Goal: Task Accomplishment & Management: Manage account settings

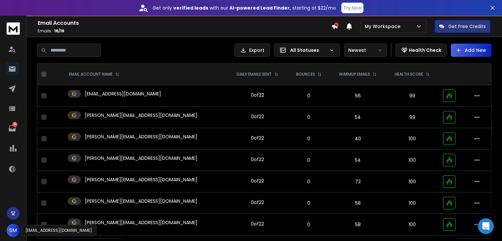
click at [14, 227] on span "SM" at bounding box center [13, 230] width 13 height 13
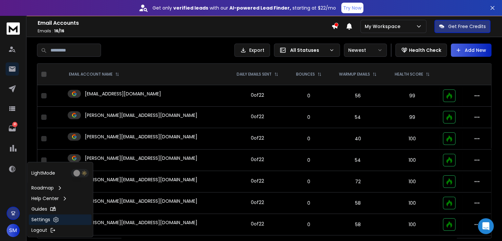
click at [46, 218] on p "Settings" at bounding box center [40, 219] width 19 height 7
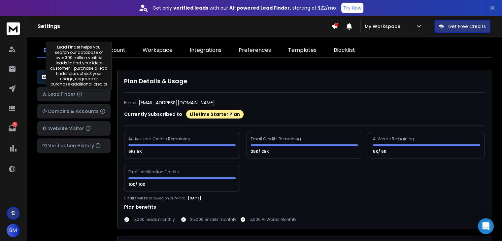
click at [79, 93] on icon "button" at bounding box center [79, 93] width 5 height 5
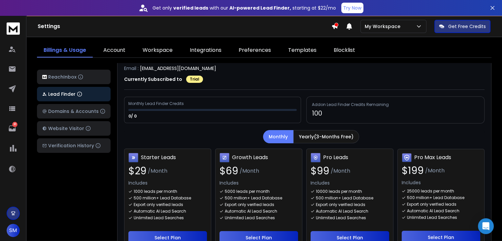
scroll to position [33, 0]
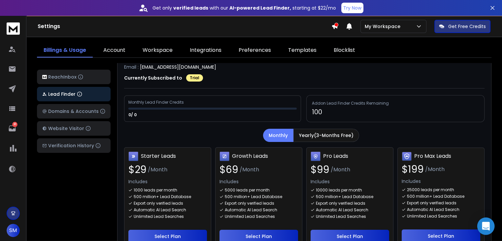
click at [487, 222] on div "Open Intercom Messenger" at bounding box center [485, 225] width 17 height 17
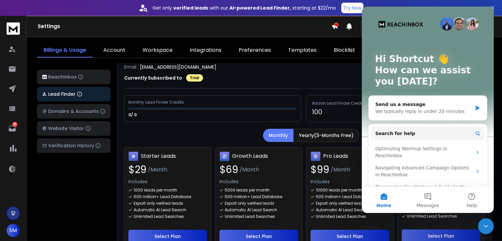
scroll to position [0, 0]
click at [475, 108] on icon "Intercom messenger" at bounding box center [477, 108] width 4 height 5
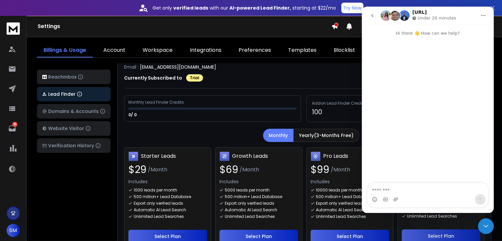
click at [396, 190] on textarea "Message…" at bounding box center [427, 188] width 121 height 11
click at [390, 192] on textarea "Message…" at bounding box center [427, 188] width 121 height 11
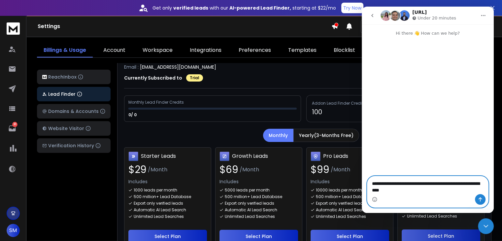
click at [362, 7] on span "****" at bounding box center [362, 7] width 0 height 0
type textarea "**********"
click at [481, 197] on icon "Send a message…" at bounding box center [479, 199] width 5 height 5
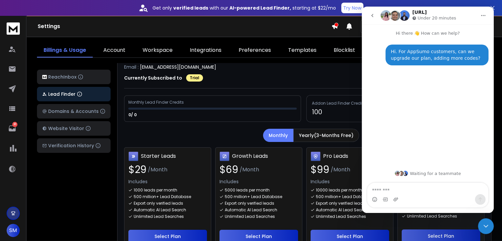
click at [489, 225] on icon "Close Intercom Messenger" at bounding box center [486, 226] width 8 height 8
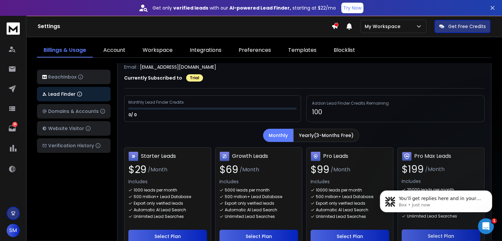
click at [489, 226] on icon "Open Intercom Messenger" at bounding box center [485, 226] width 11 height 11
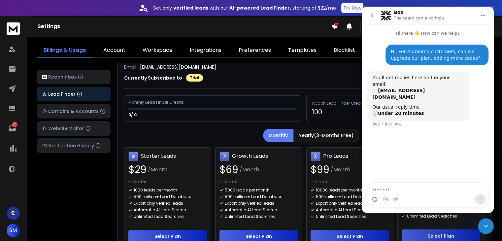
click at [486, 226] on icon "Close Intercom Messenger" at bounding box center [485, 226] width 5 height 3
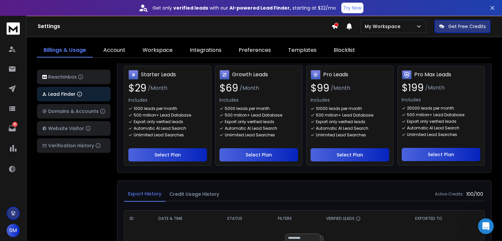
scroll to position [155, 0]
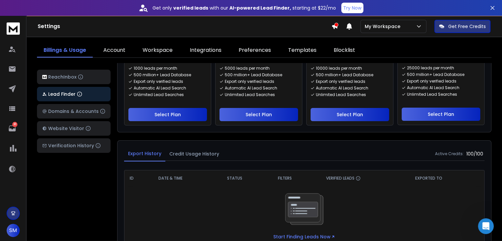
click at [77, 50] on link "Billings & Usage" at bounding box center [65, 51] width 56 height 14
click at [108, 52] on link "Account" at bounding box center [114, 51] width 35 height 14
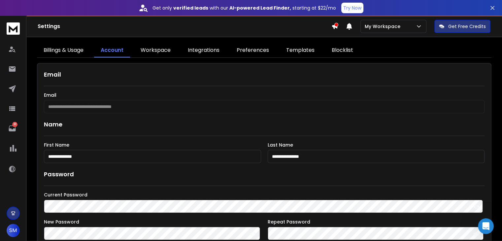
click at [67, 49] on link "Billings & Usage" at bounding box center [63, 51] width 53 height 14
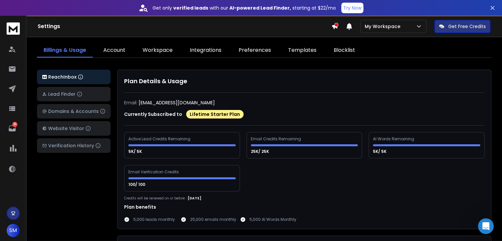
click at [204, 143] on div "Active Lead Credits Remaining 5K/ 5K" at bounding box center [182, 145] width 116 height 26
click at [125, 218] on icon at bounding box center [126, 219] width 5 height 5
click at [182, 218] on icon at bounding box center [183, 219] width 5 height 5
click at [141, 202] on div "Active Lead Credits Remaining 5K/ 5K Email Credits Remaining 25K/ 25K AI Words …" at bounding box center [304, 177] width 360 height 90
click at [241, 218] on icon at bounding box center [243, 219] width 5 height 5
